Goal: Task Accomplishment & Management: Use online tool/utility

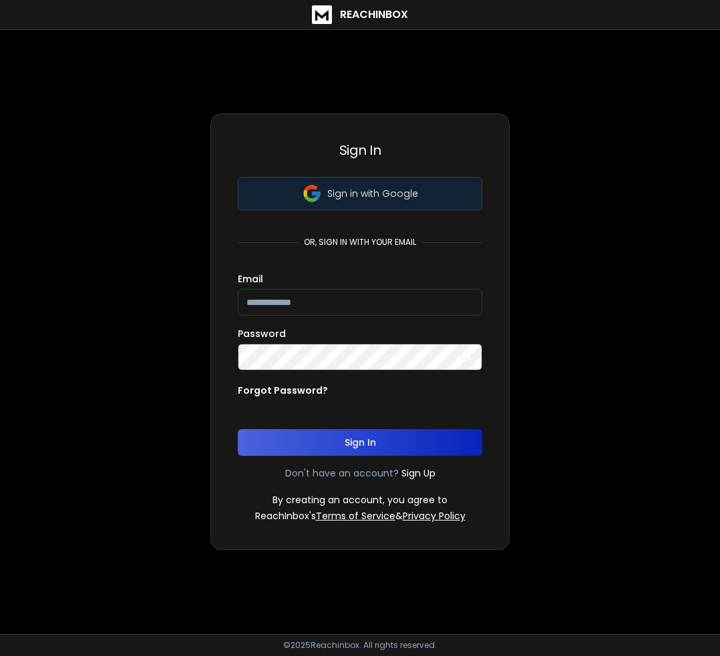
click at [376, 200] on p "Sign in with Google" at bounding box center [372, 193] width 91 height 13
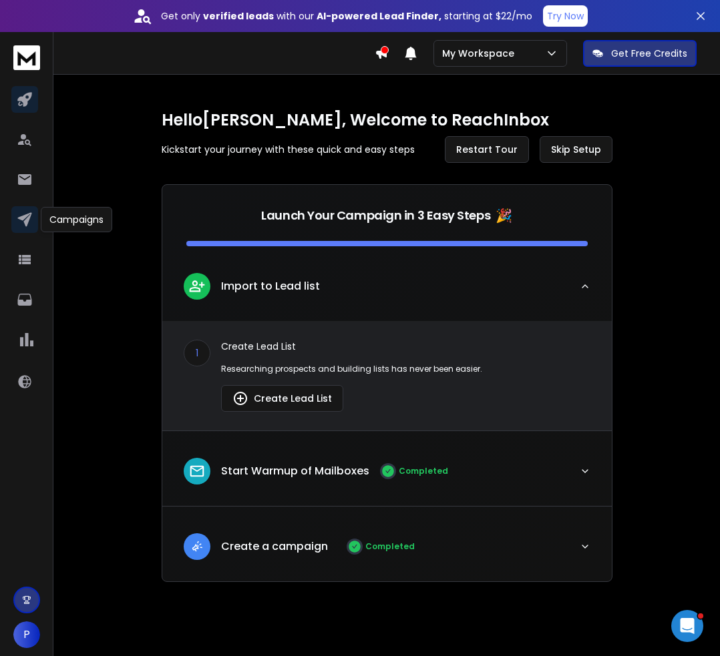
click at [22, 220] on icon at bounding box center [24, 219] width 14 height 14
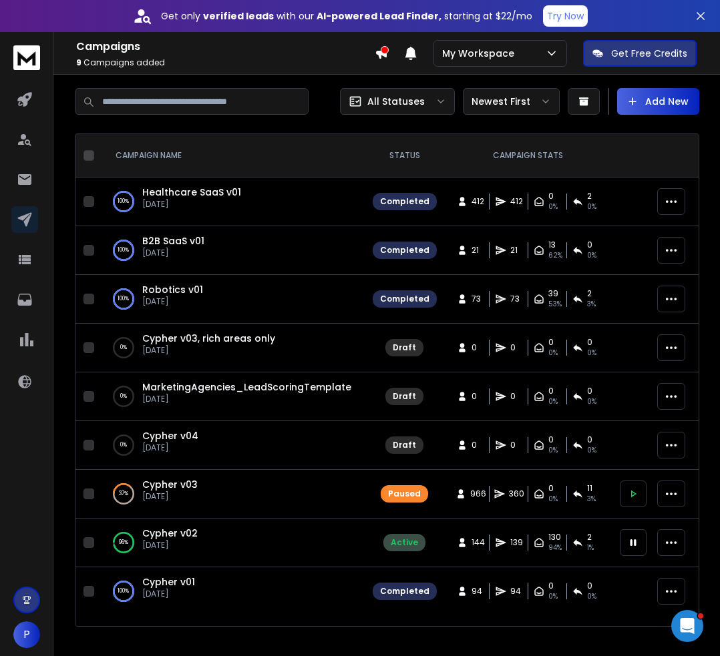
click at [675, 92] on button "Add New" at bounding box center [658, 101] width 82 height 27
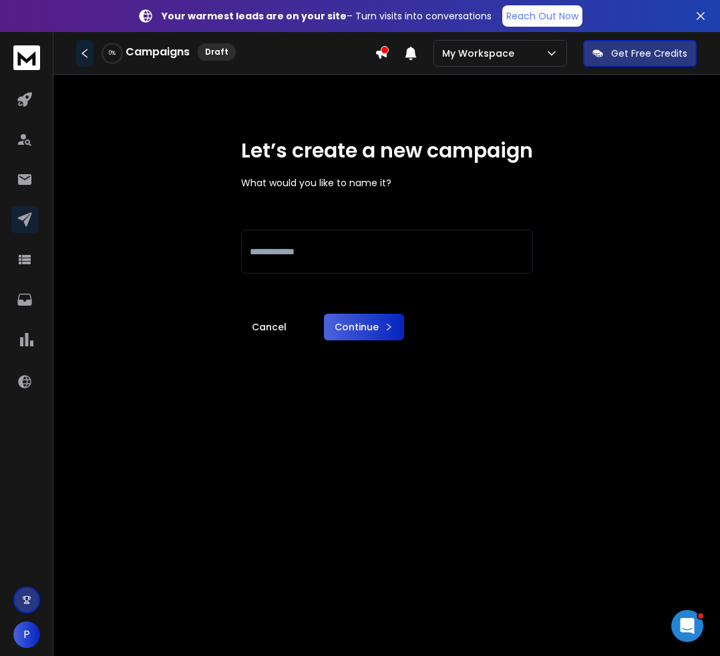
click at [81, 59] on icon at bounding box center [85, 53] width 12 height 12
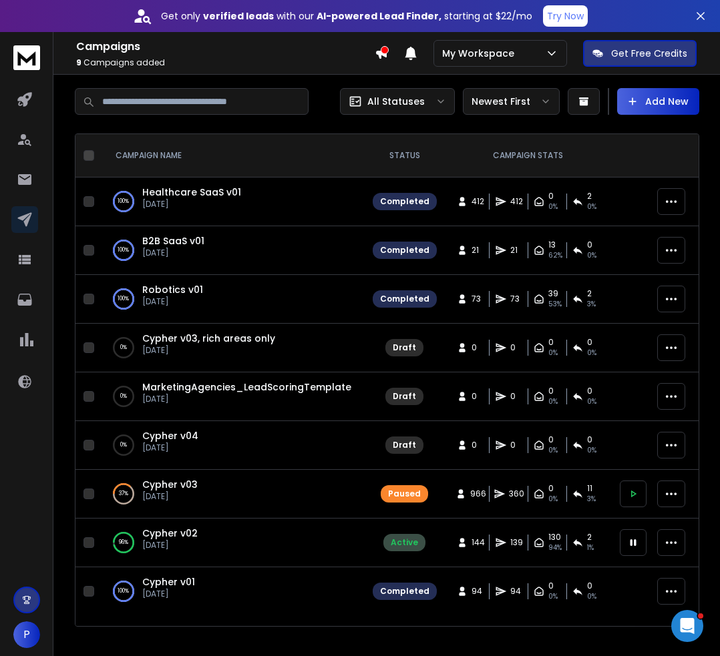
click at [668, 98] on button "Add New" at bounding box center [658, 101] width 82 height 27
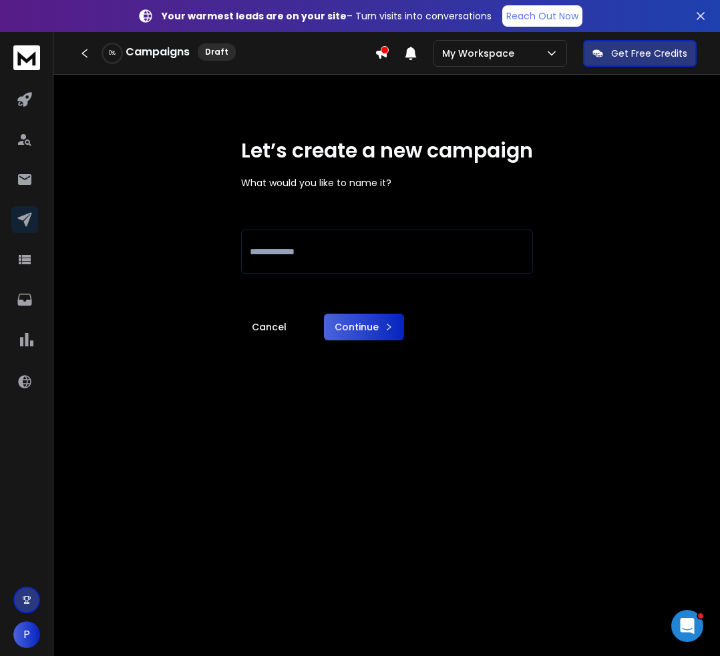
click at [323, 240] on input at bounding box center [387, 252] width 292 height 44
type input "**********"
click at [366, 326] on button "Continue" at bounding box center [364, 327] width 80 height 27
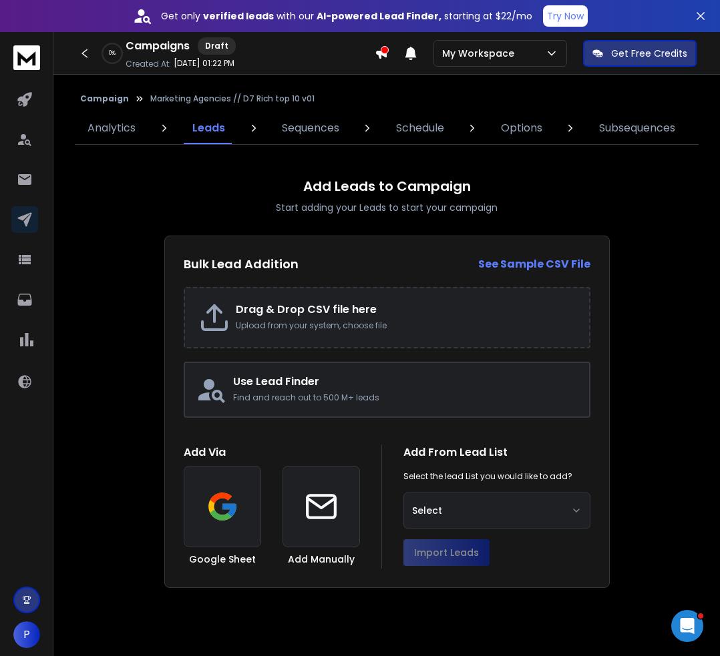
click at [286, 330] on p "Upload from your system, choose file" at bounding box center [406, 325] width 340 height 11
type input "**********"
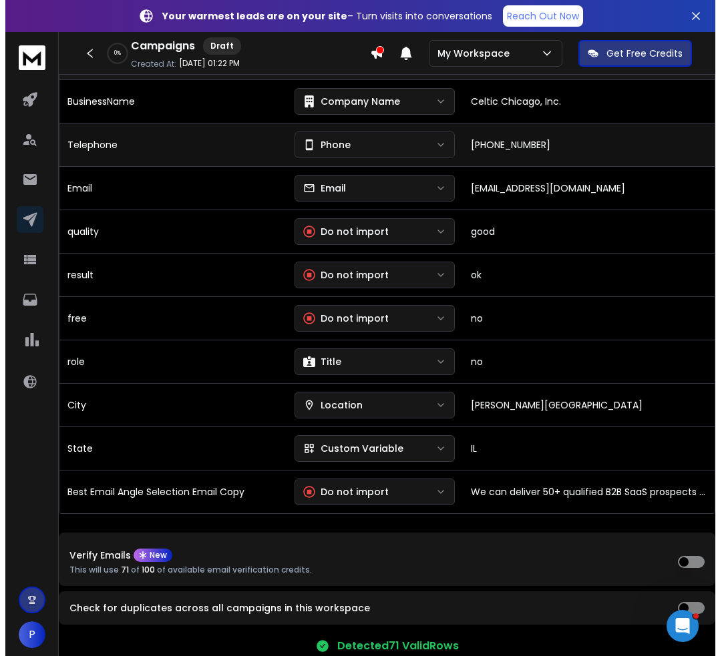
scroll to position [267, 0]
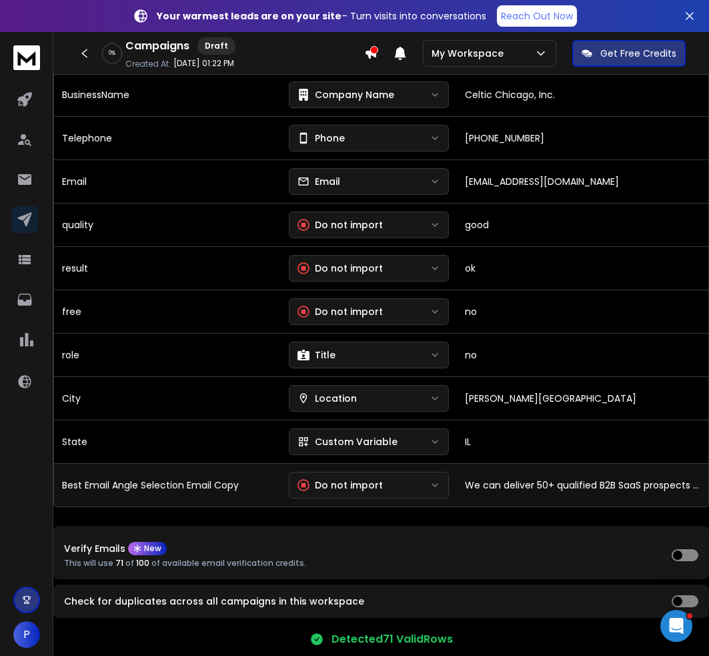
click at [371, 483] on div "Do not import" at bounding box center [340, 485] width 85 height 13
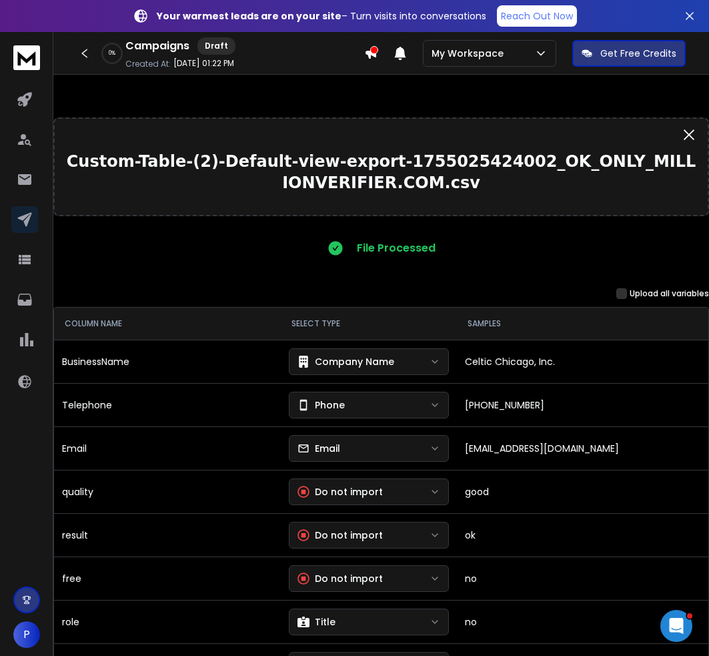
scroll to position [320, 0]
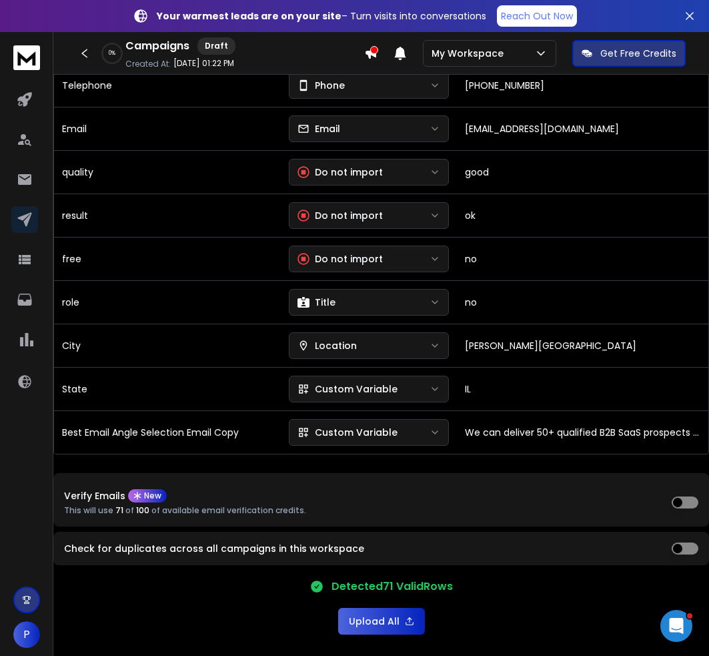
click at [370, 609] on button "Upload All" at bounding box center [381, 621] width 87 height 27
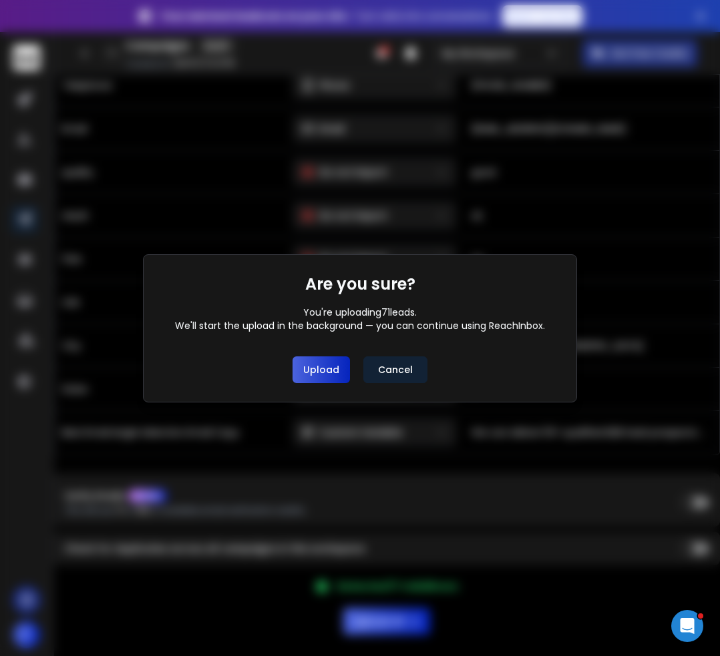
click at [330, 373] on button "Upload" at bounding box center [320, 369] width 57 height 27
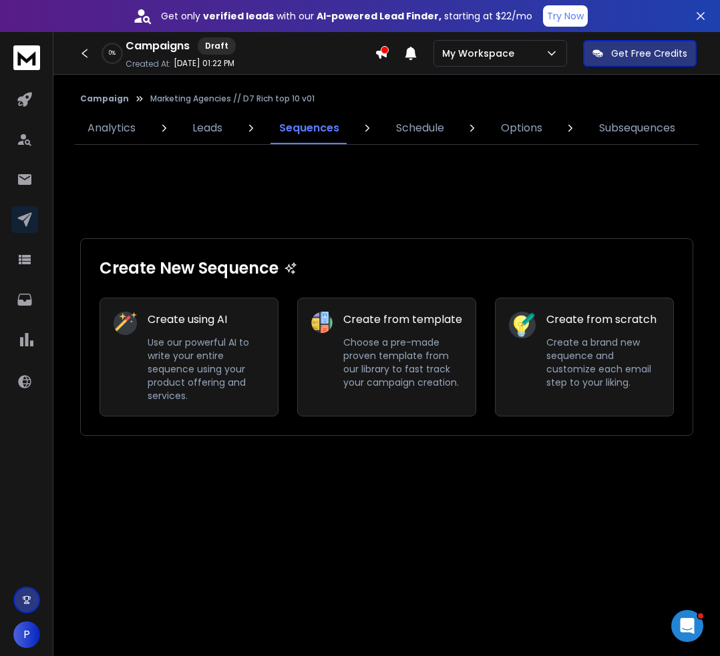
click at [580, 333] on div "Create from scratch Create a brand new sequence and customize each email step t…" at bounding box center [602, 357] width 113 height 91
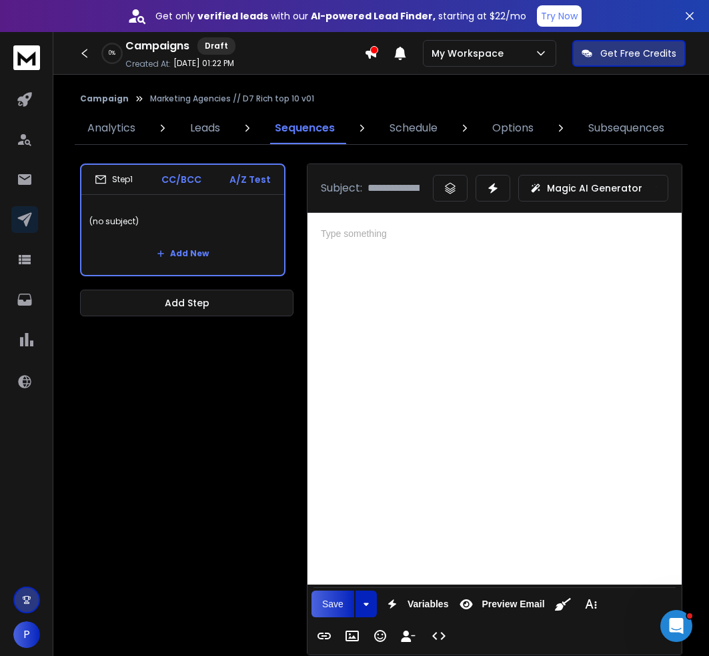
click at [366, 237] on div at bounding box center [495, 233] width 348 height 15
click at [419, 593] on div "Variables" at bounding box center [416, 603] width 72 height 21
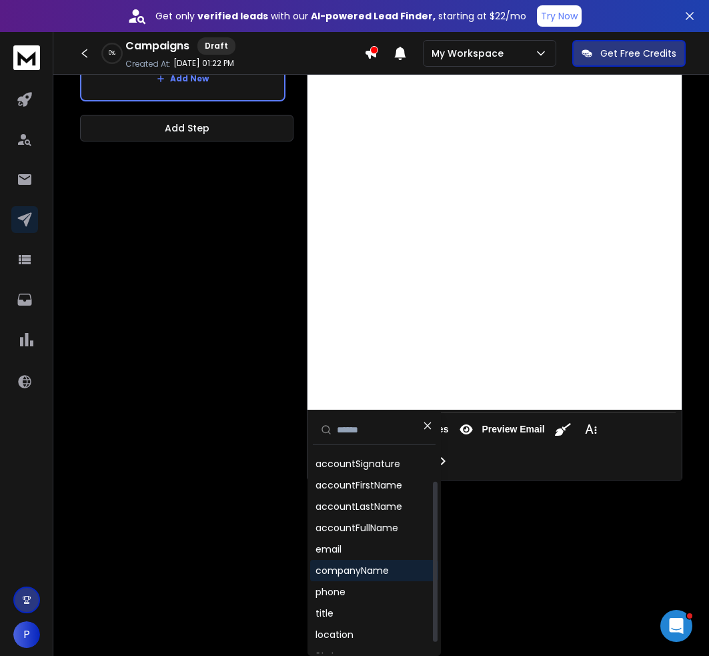
scroll to position [48, 0]
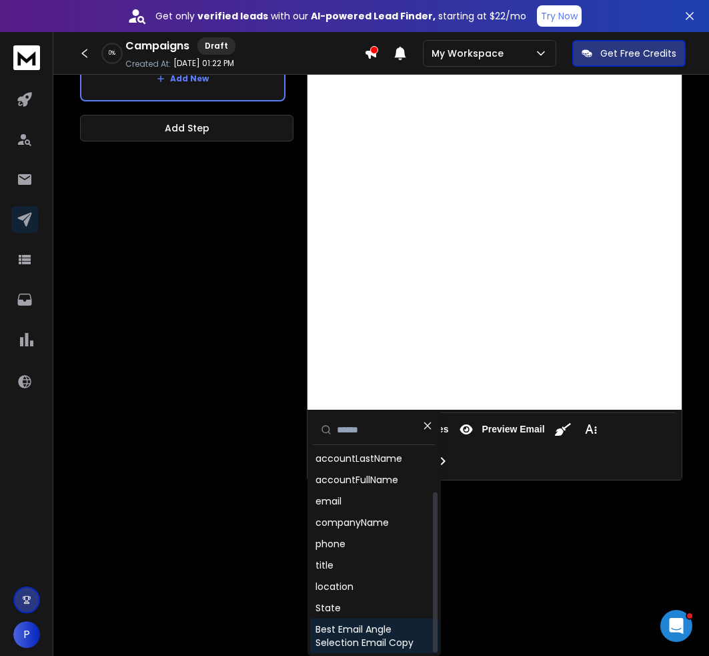
click at [366, 624] on div "Best Email Angle Selection Email Copy" at bounding box center [374, 636] width 117 height 27
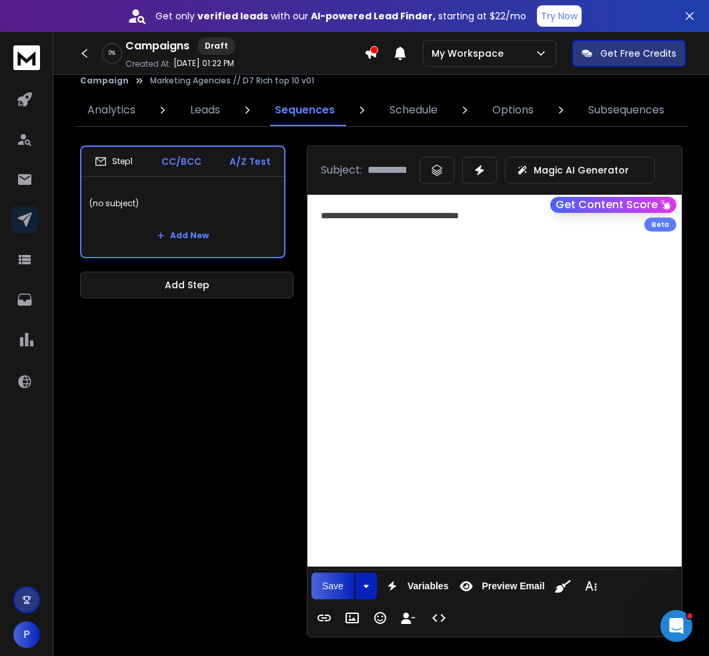
click at [497, 238] on div "**********" at bounding box center [495, 381] width 374 height 372
click at [417, 585] on span "Variables" at bounding box center [428, 586] width 47 height 11
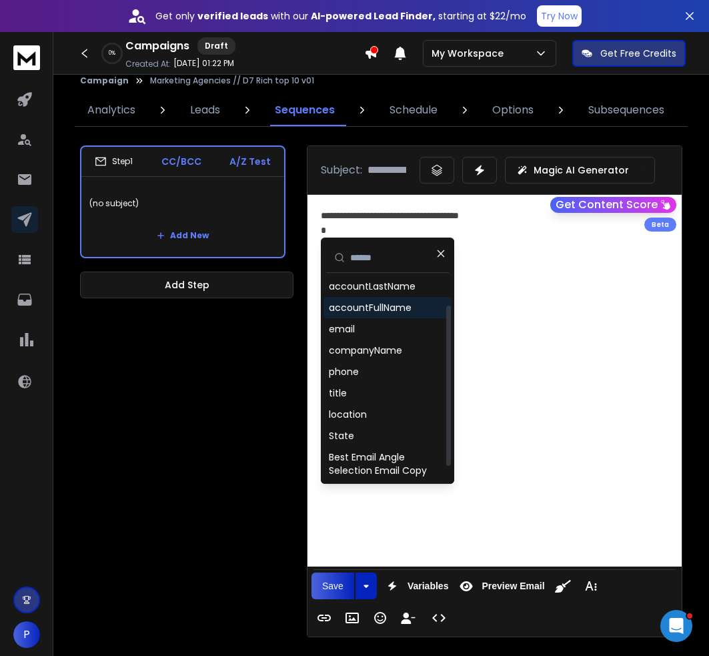
scroll to position [0, 0]
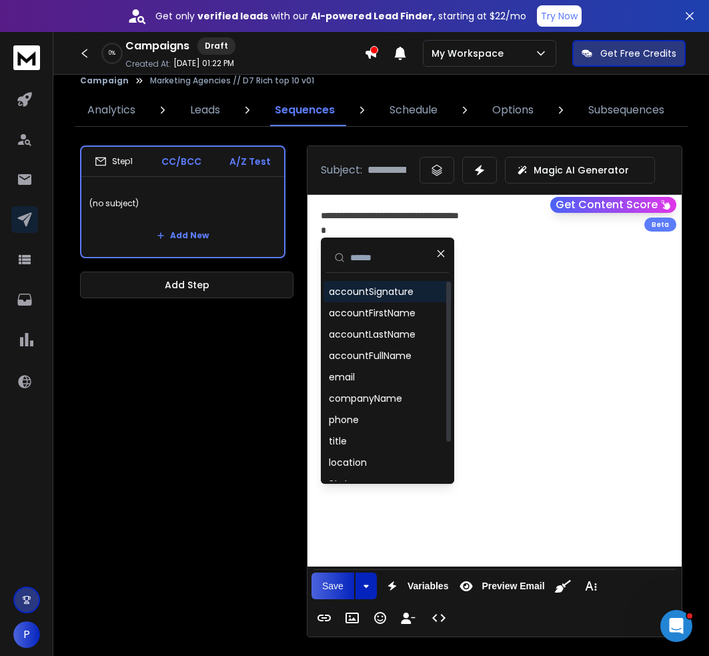
click at [380, 293] on div "accountSignature" at bounding box center [371, 291] width 85 height 13
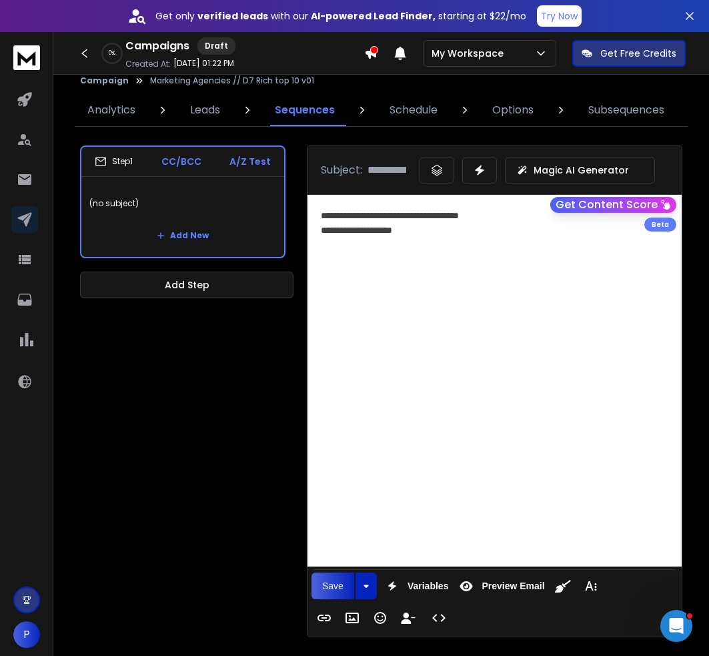
click at [399, 171] on input at bounding box center [387, 170] width 39 height 16
drag, startPoint x: 383, startPoint y: 173, endPoint x: 250, endPoint y: 173, distance: 133.5
click at [250, 173] on div "**********" at bounding box center [381, 392] width 603 height 492
type input "**********"
click at [404, 222] on div "**********" at bounding box center [495, 215] width 348 height 15
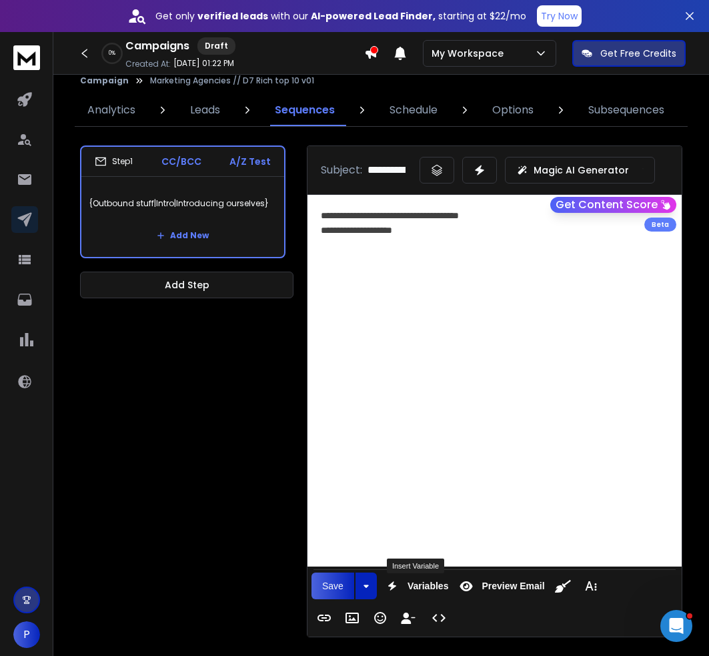
click at [413, 570] on div "Save Save Save as Template Variables Insert Variable Preview Email Preview Emai…" at bounding box center [457, 586] width 295 height 32
click at [413, 581] on span "Variables" at bounding box center [428, 586] width 47 height 11
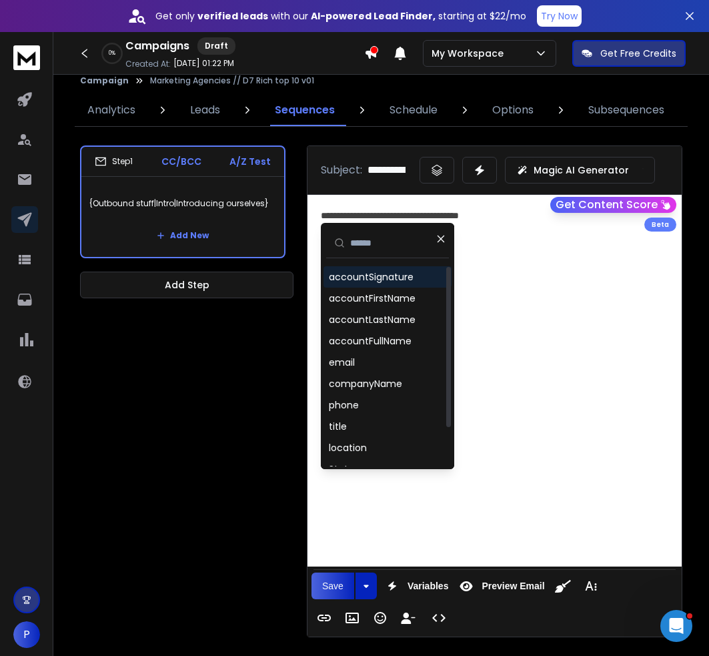
click at [544, 330] on div "**********" at bounding box center [495, 381] width 374 height 372
click at [509, 581] on span "Preview Email" at bounding box center [513, 586] width 68 height 11
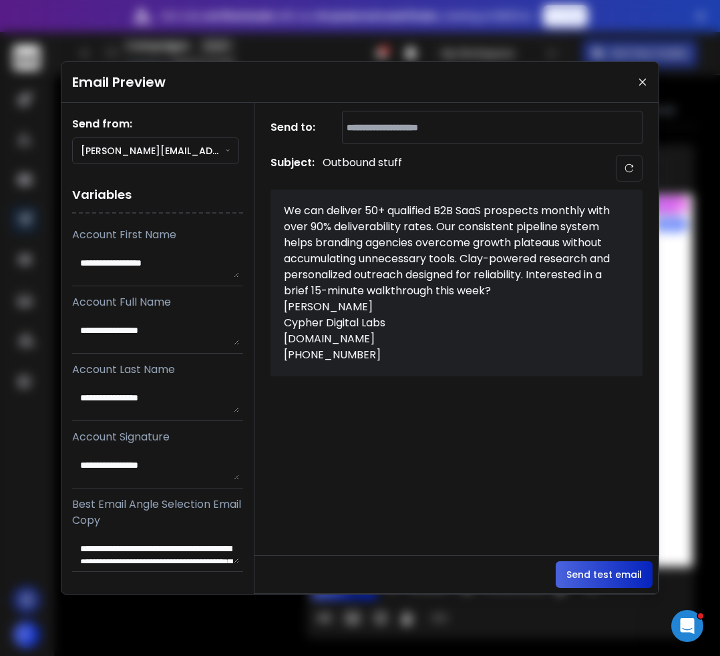
click at [641, 81] on icon at bounding box center [642, 81] width 7 height 7
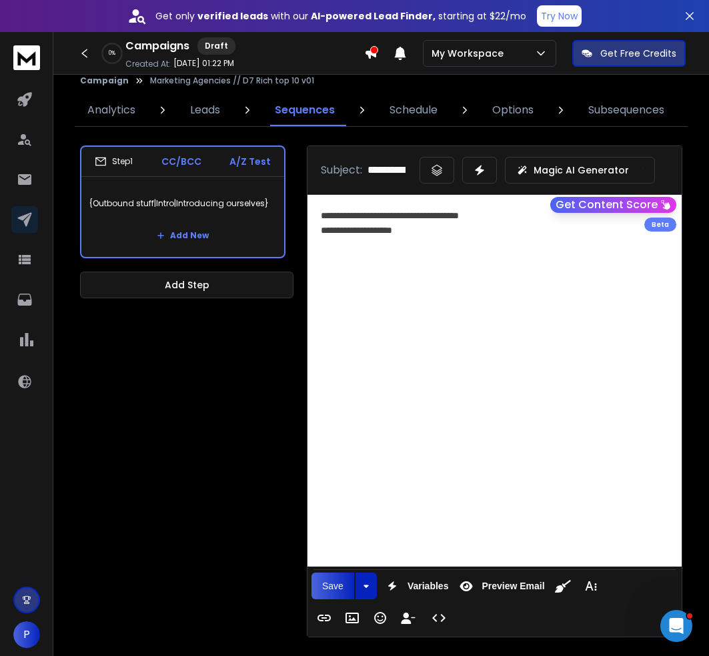
click at [506, 216] on div "**********" at bounding box center [495, 215] width 348 height 15
click at [500, 585] on span "Preview Email" at bounding box center [513, 586] width 68 height 11
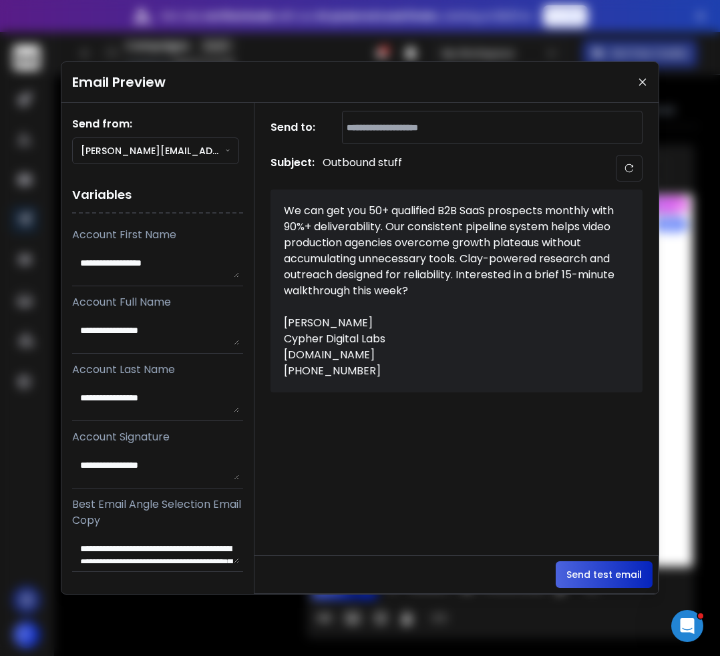
click at [641, 79] on icon at bounding box center [642, 82] width 11 height 11
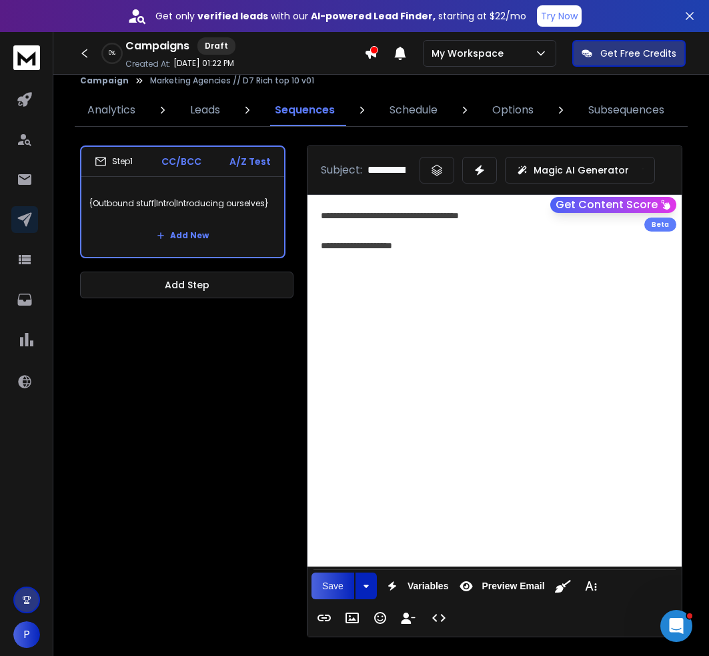
click at [487, 288] on div "**********" at bounding box center [495, 381] width 374 height 372
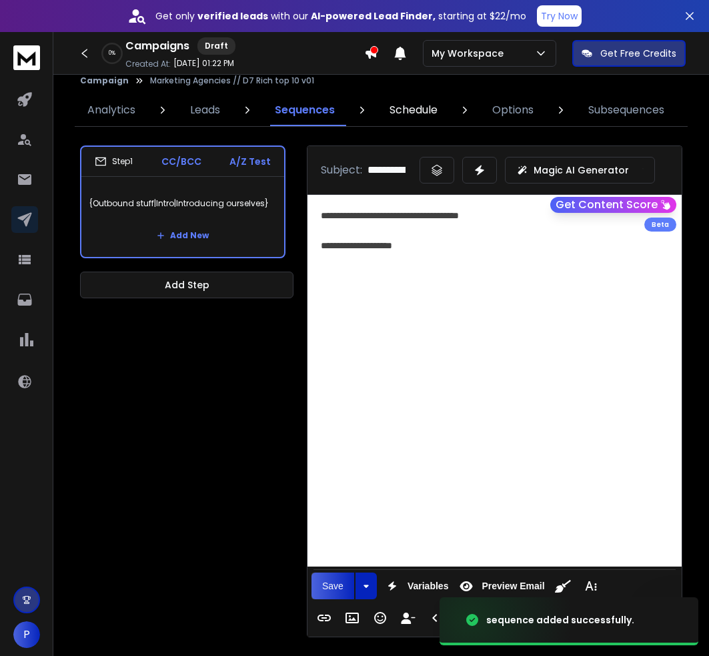
click at [408, 113] on p "Schedule" at bounding box center [414, 110] width 48 height 16
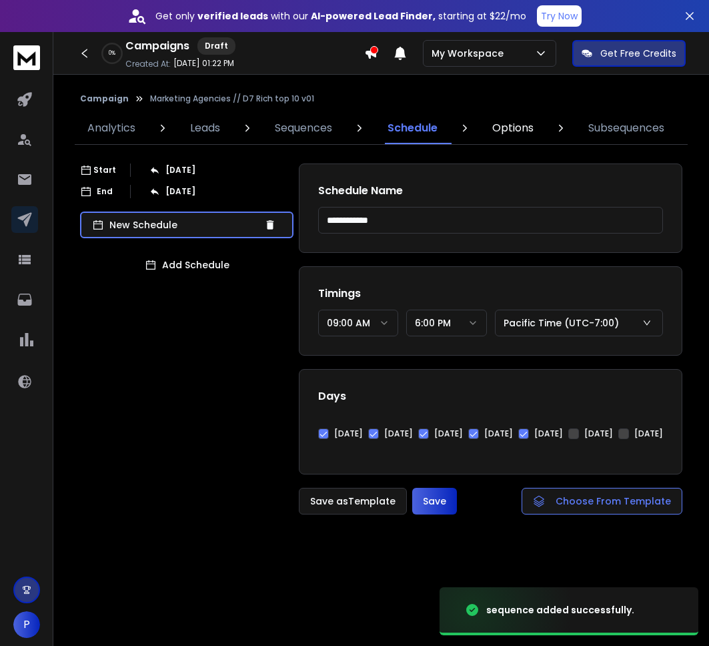
click at [503, 127] on p "Options" at bounding box center [513, 128] width 41 height 16
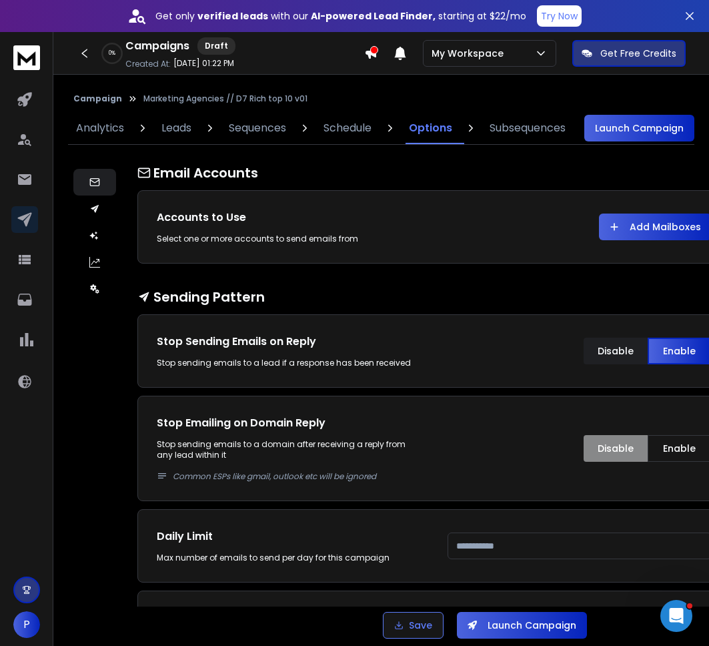
click at [630, 224] on button "Add Mailboxes" at bounding box center [655, 227] width 113 height 27
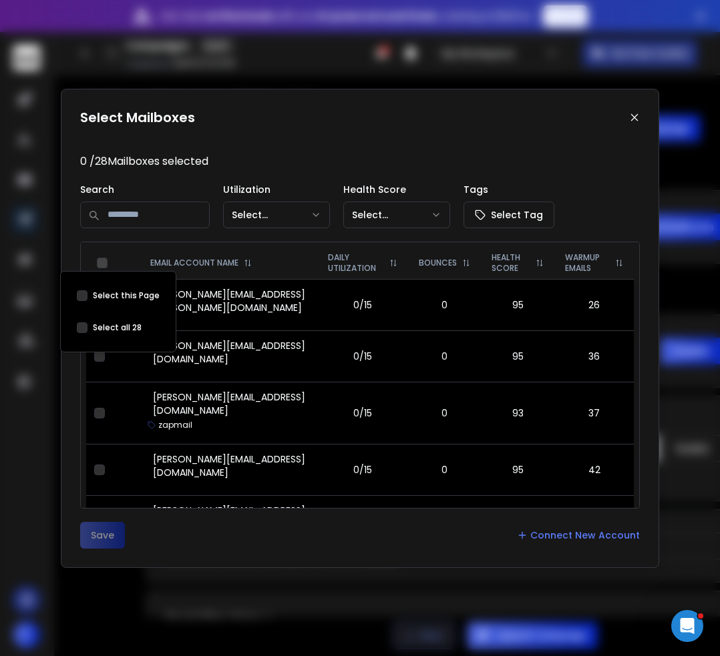
click at [101, 264] on button "Select this Page" at bounding box center [102, 263] width 11 height 11
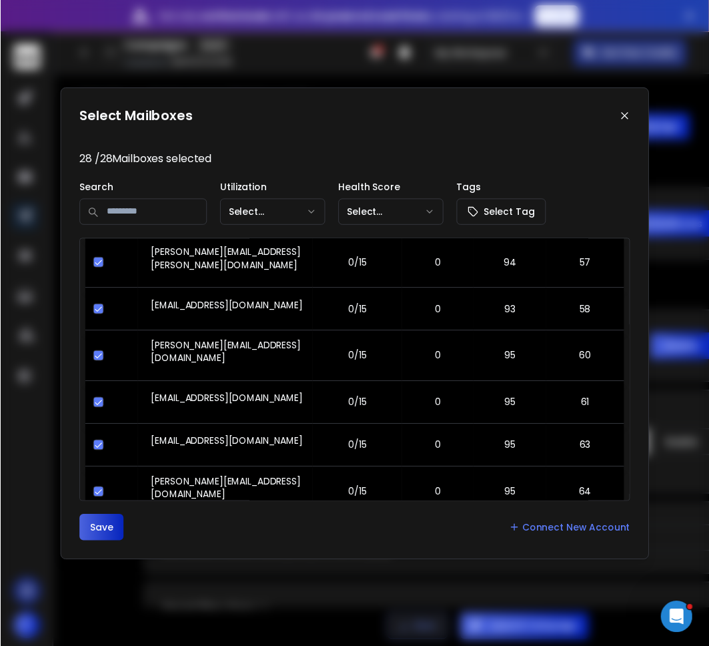
scroll to position [67, 0]
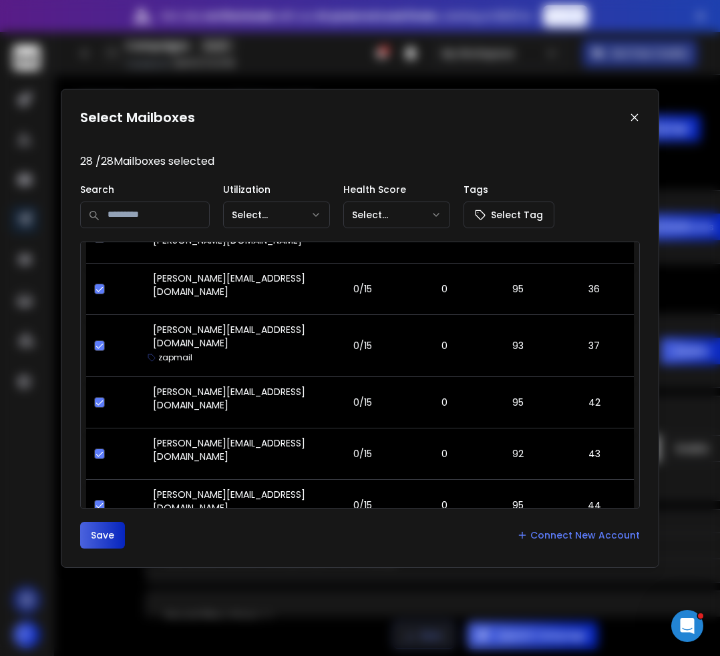
click at [91, 537] on button "Save" at bounding box center [102, 535] width 45 height 27
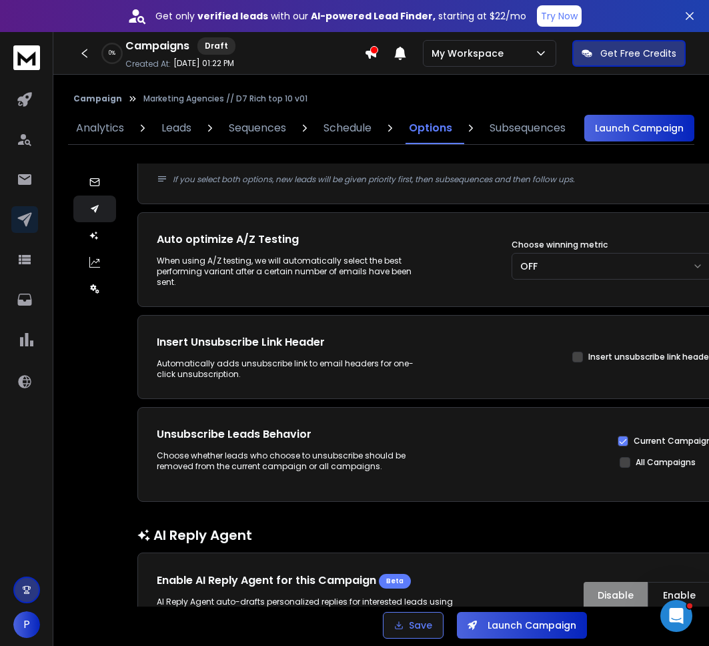
scroll to position [1001, 0]
click at [623, 123] on button "Launch Campaign" at bounding box center [640, 128] width 110 height 27
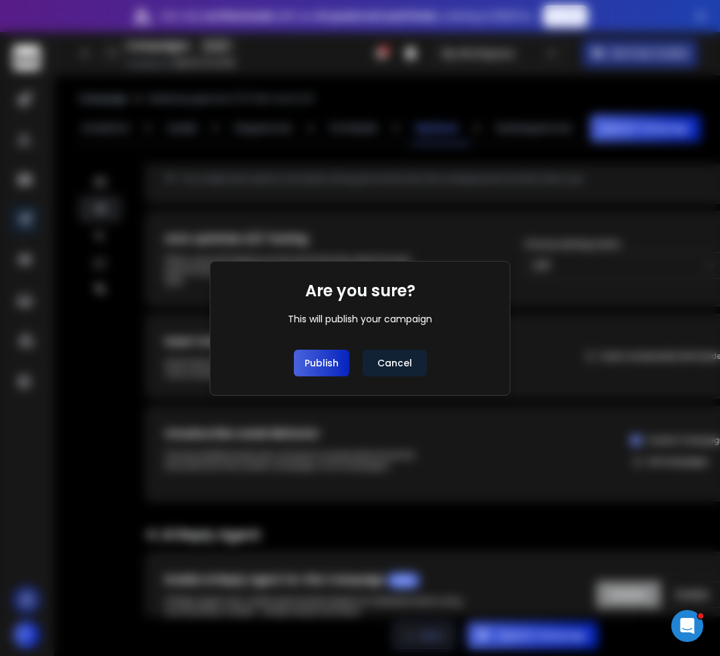
click at [300, 348] on div "Are you sure? This will publish your campaign Publish Cancel" at bounding box center [360, 328] width 262 height 96
click at [305, 352] on button "Publish" at bounding box center [321, 363] width 55 height 27
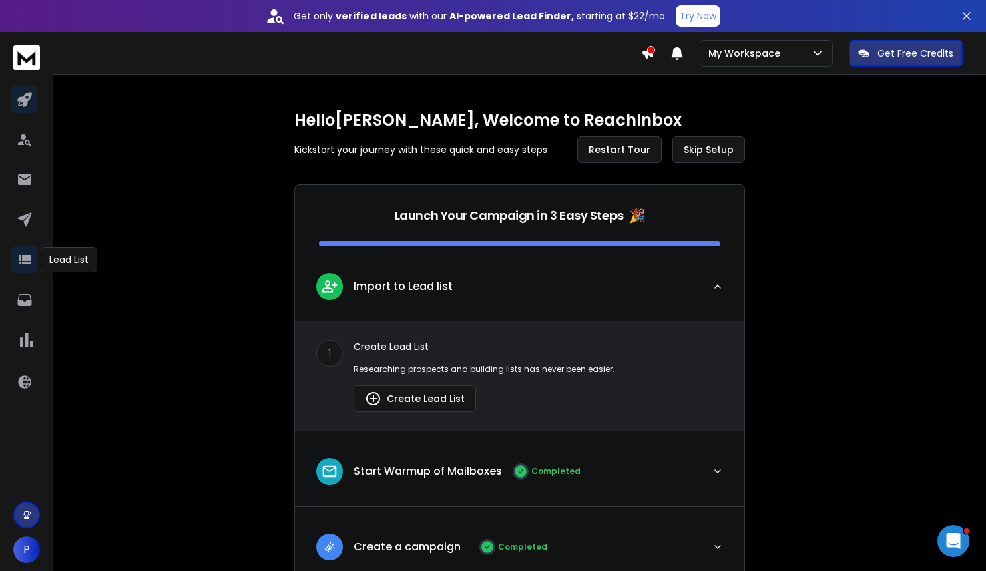
click at [29, 257] on icon at bounding box center [25, 259] width 12 height 9
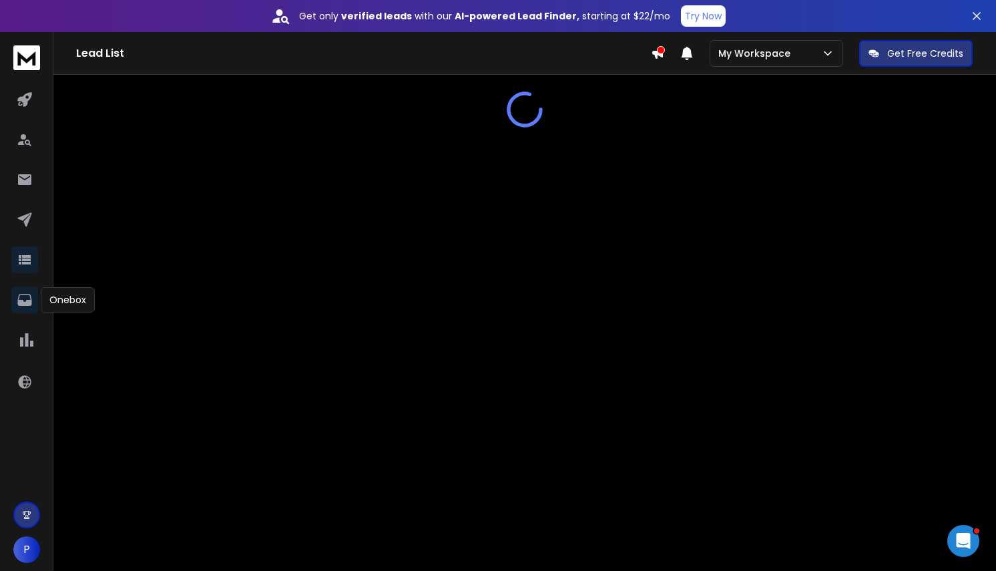
click at [22, 286] on link at bounding box center [24, 299] width 27 height 27
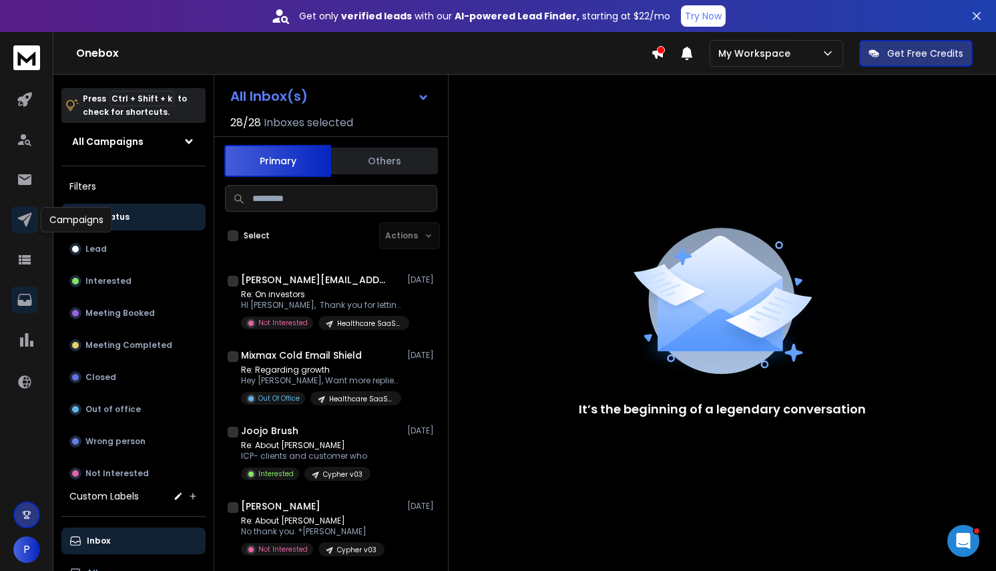
click at [18, 216] on icon at bounding box center [25, 220] width 16 height 16
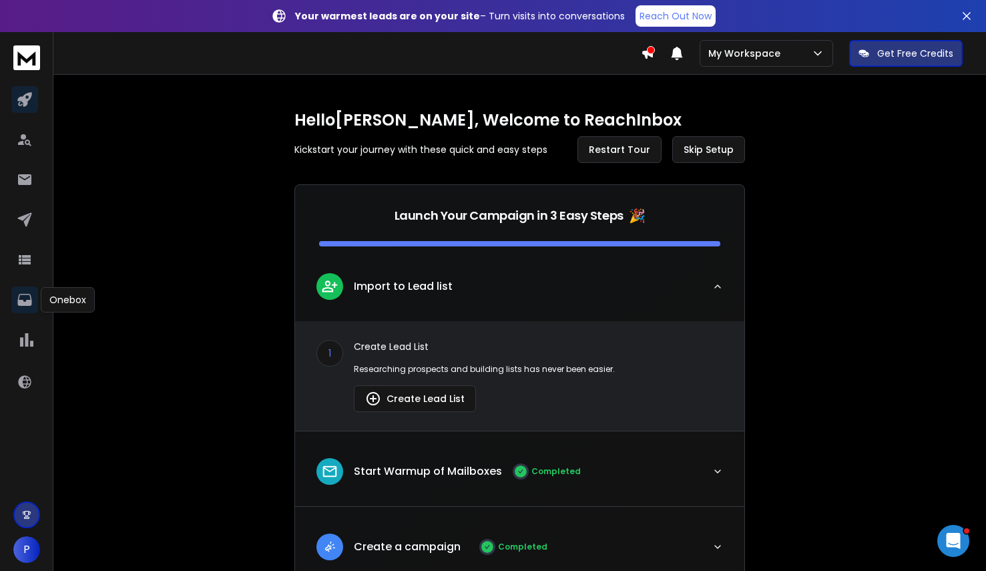
click at [21, 295] on icon at bounding box center [25, 300] width 16 height 16
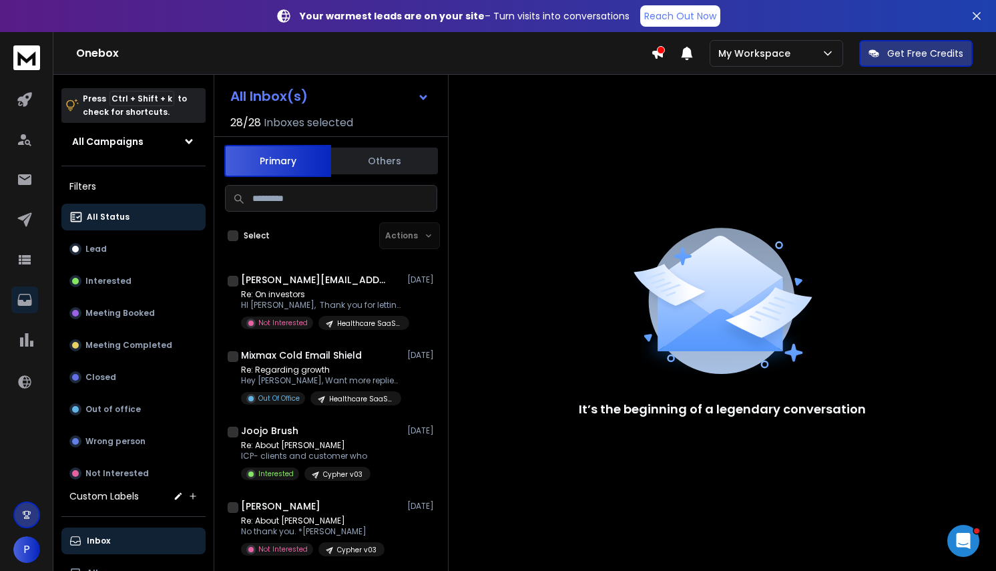
click at [25, 204] on div at bounding box center [26, 243] width 31 height 314
click at [25, 220] on icon at bounding box center [24, 219] width 14 height 14
